Goal: Task Accomplishment & Management: Manage account settings

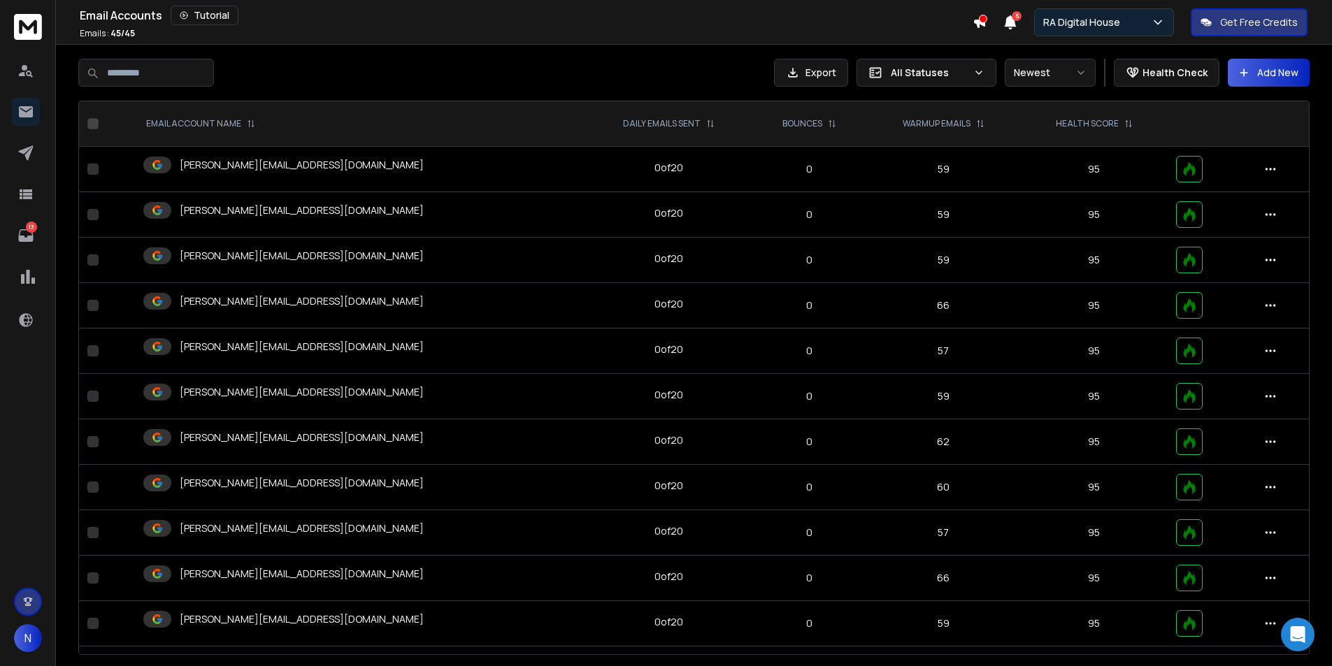
click at [1065, 18] on p "RA Digital House" at bounding box center [1084, 22] width 82 height 14
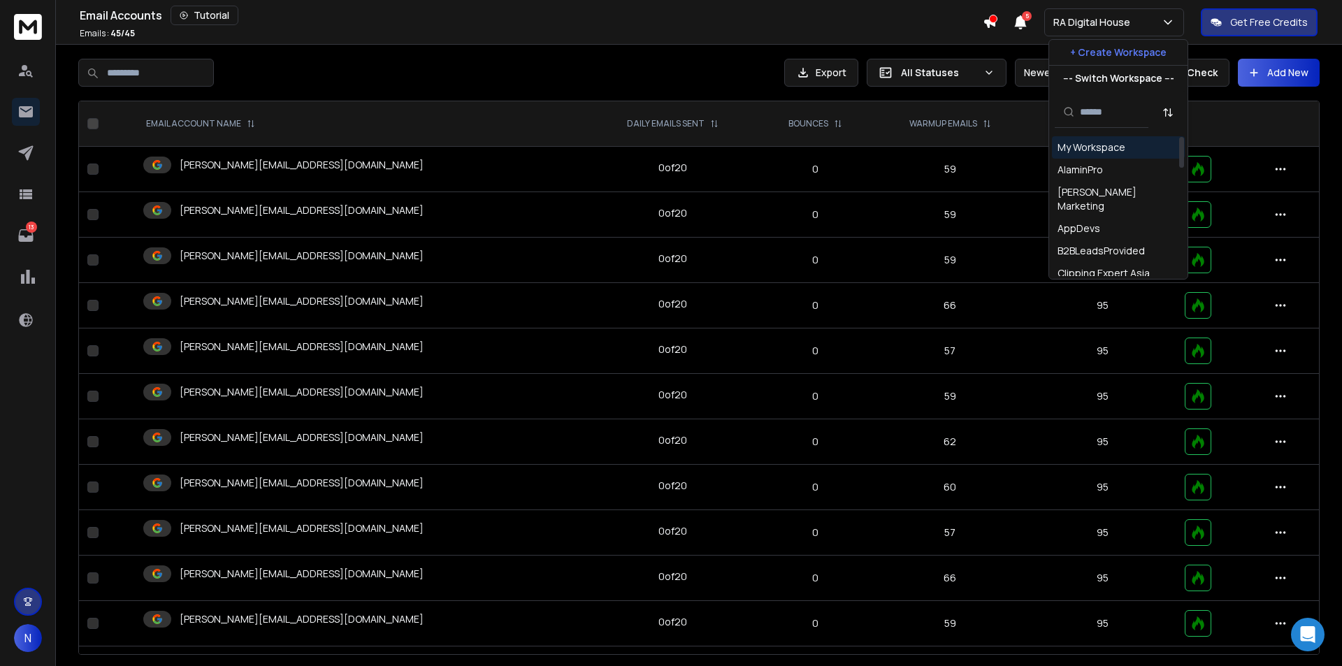
click at [1089, 149] on div "My Workspace" at bounding box center [1092, 148] width 68 height 14
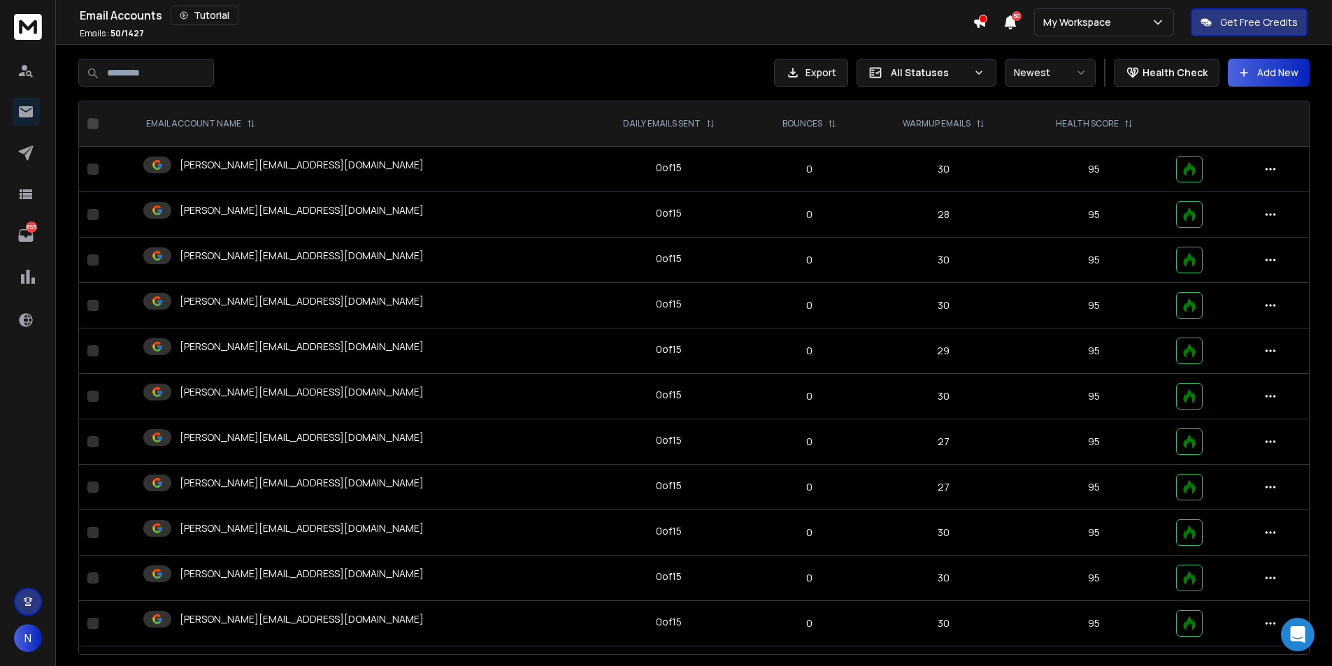
click at [907, 72] on p "All Statuses" at bounding box center [929, 73] width 77 height 14
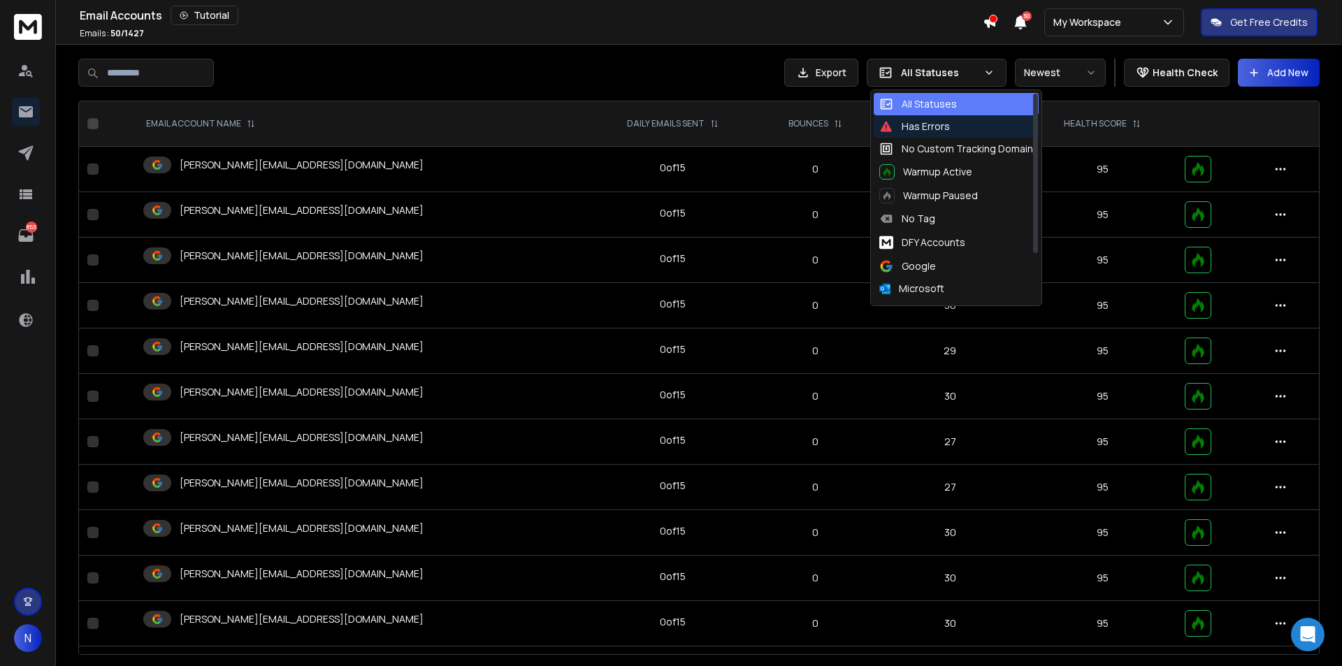
click at [923, 127] on div "Has Errors" at bounding box center [915, 127] width 71 height 14
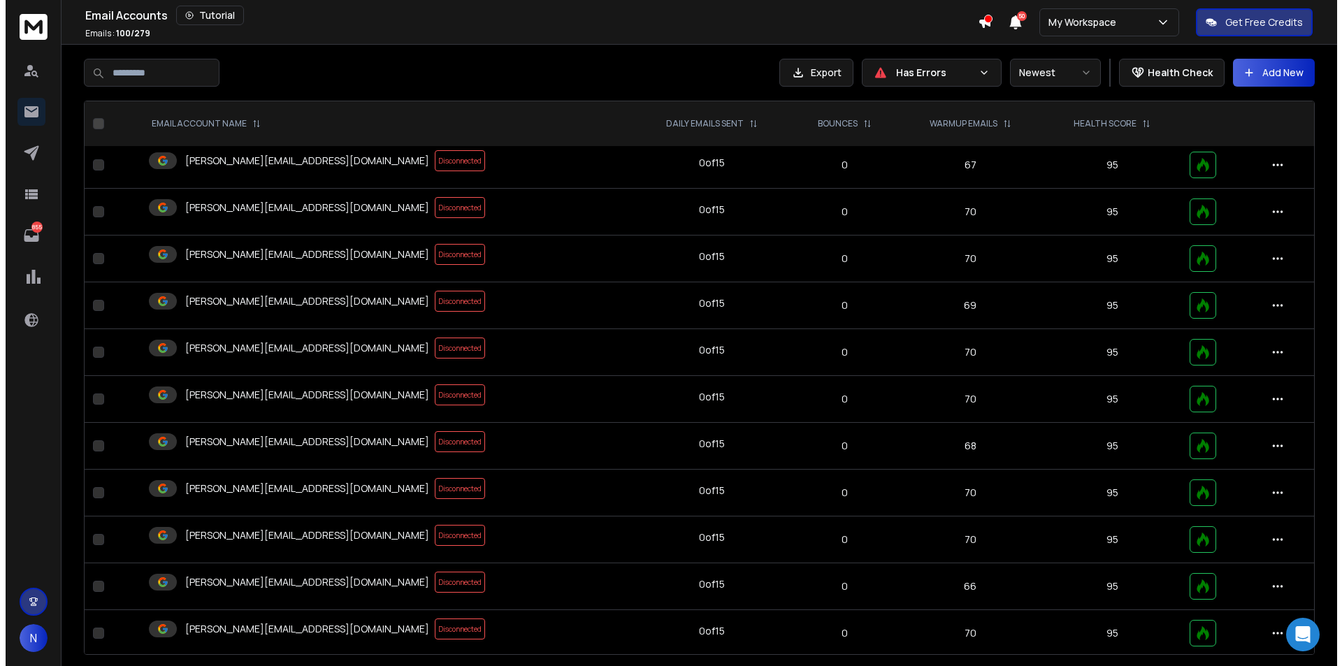
scroll to position [4209, 0]
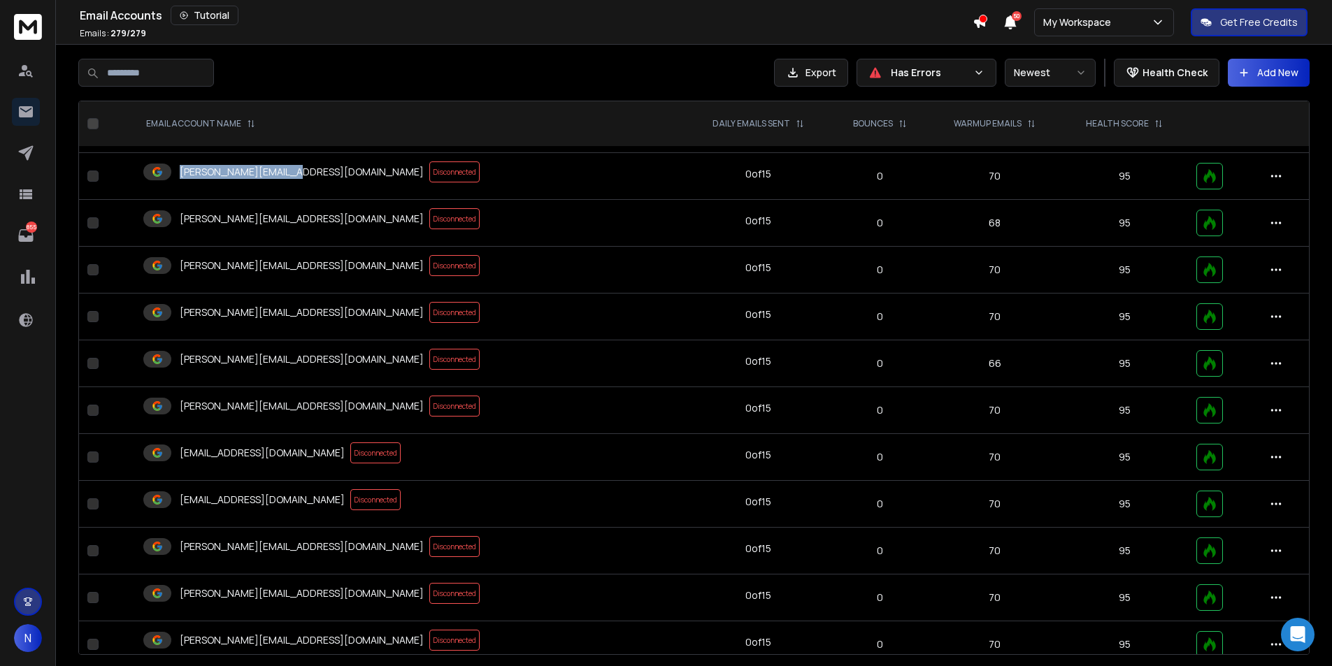
drag, startPoint x: 179, startPoint y: 168, endPoint x: 294, endPoint y: 178, distance: 115.8
click at [294, 178] on div "jared@themetagshq.com" at bounding box center [283, 172] width 280 height 17
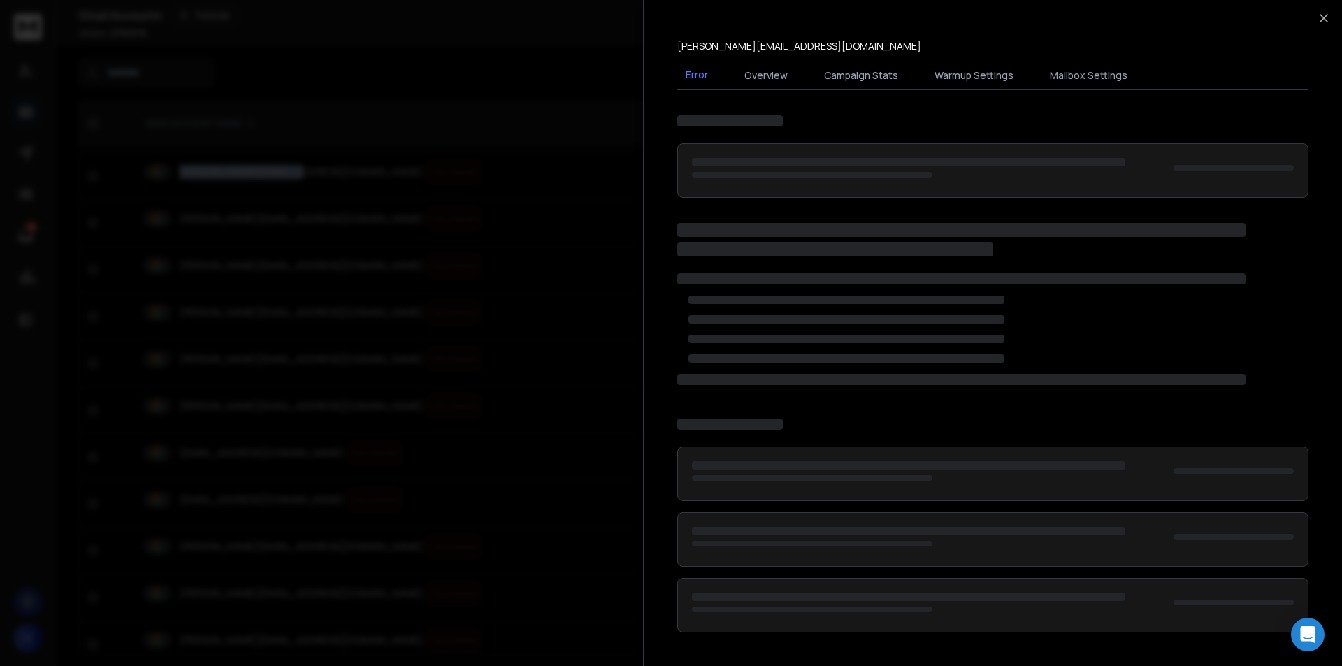
copy p "jared@themetagshq.com"
click at [751, 38] on div "jared@themetagshq.com Error Overview Campaign Stats Warmup Settings Mailbox Set…" at bounding box center [993, 336] width 665 height 638
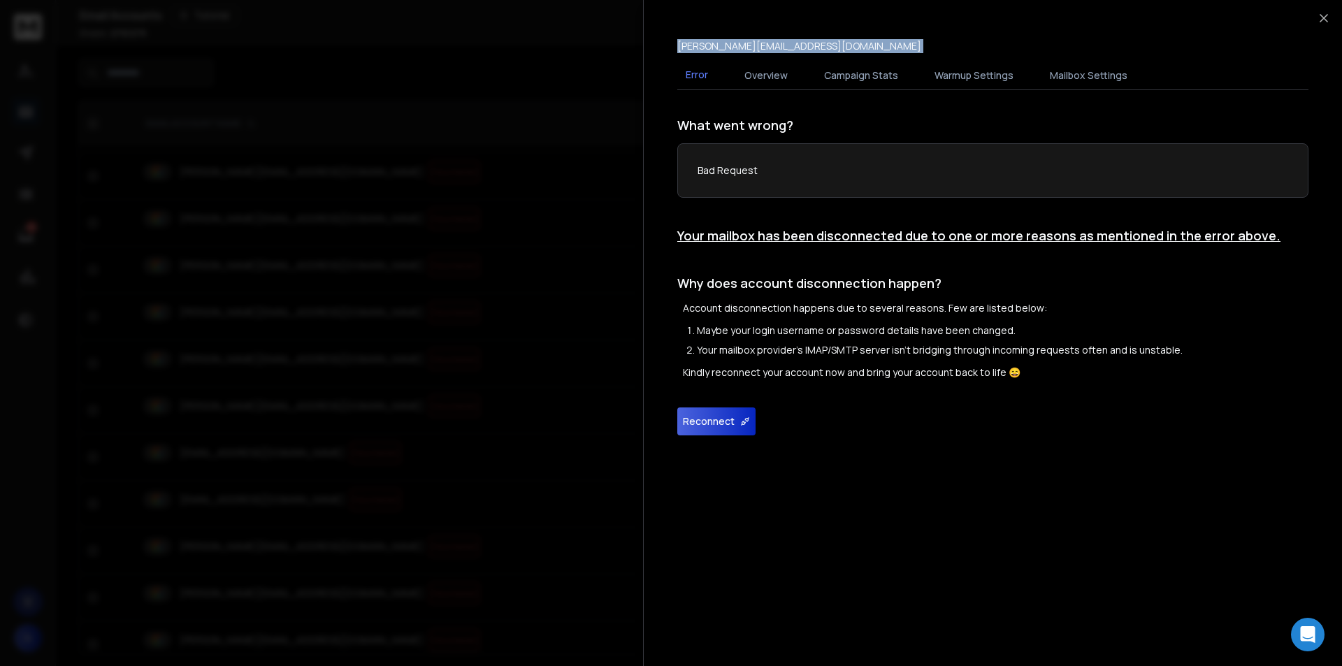
click at [758, 51] on p "jared@themetagshq.com" at bounding box center [799, 46] width 244 height 14
click at [755, 42] on p "jared@themetagshq.com" at bounding box center [799, 46] width 244 height 14
copy p "jared@themetagshq.com"
